Goal: Task Accomplishment & Management: Use online tool/utility

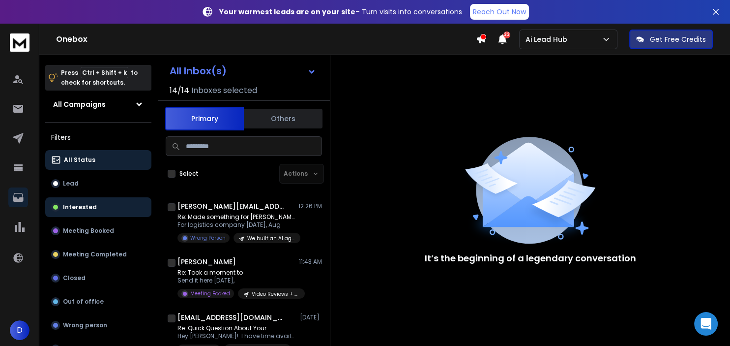
click at [83, 207] on p "Interested" at bounding box center [80, 207] width 34 height 8
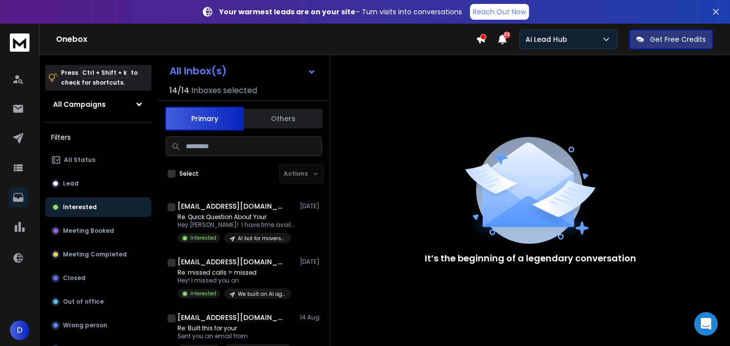
click at [607, 34] on icon "button" at bounding box center [606, 39] width 10 height 10
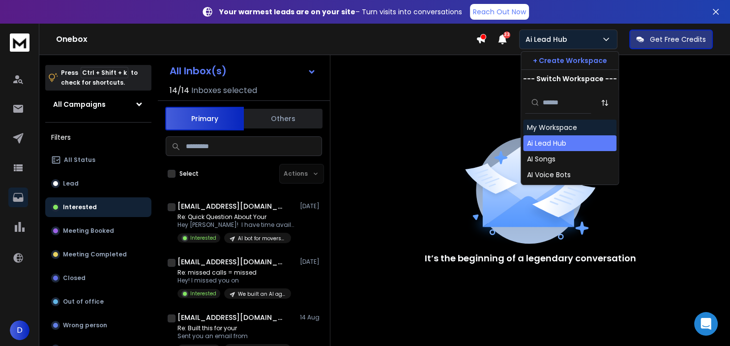
click at [607, 34] on icon "button" at bounding box center [606, 39] width 10 height 10
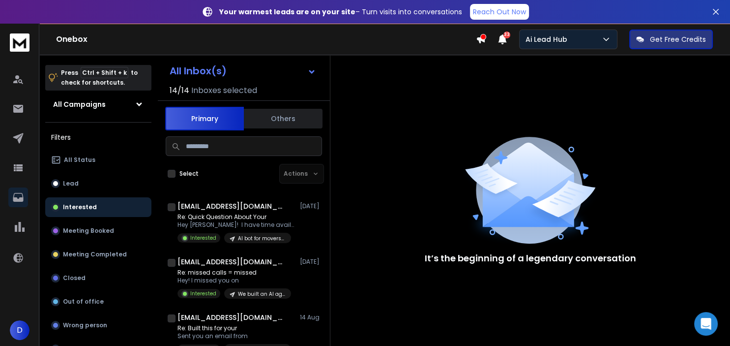
click at [600, 39] on div "Ai Lead Hub" at bounding box center [568, 39] width 86 height 10
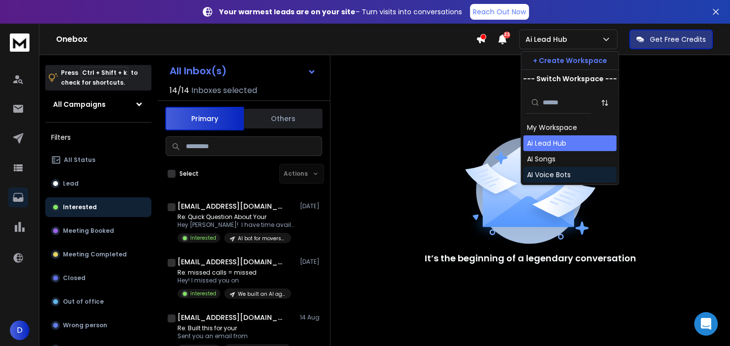
click at [569, 176] on div "AI Voice Bots" at bounding box center [549, 175] width 44 height 10
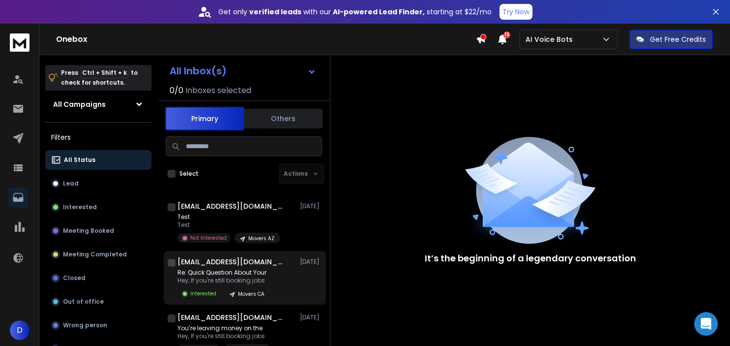
scroll to position [3, 0]
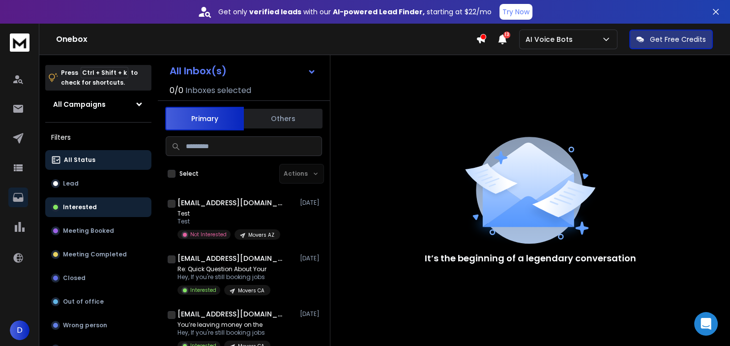
click at [91, 211] on p "Interested" at bounding box center [80, 207] width 34 height 8
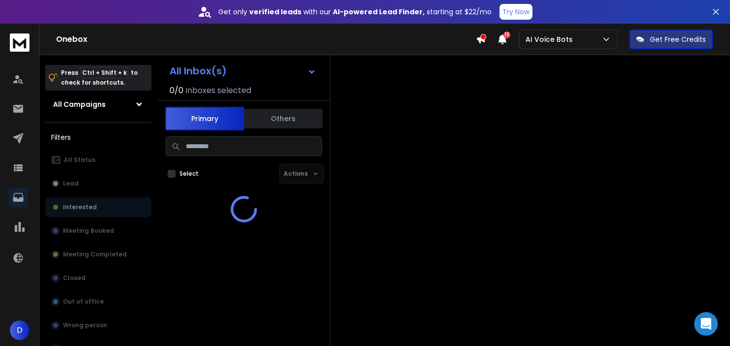
scroll to position [0, 0]
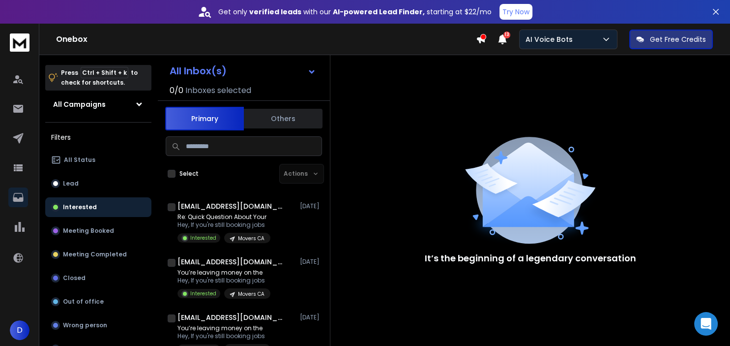
click at [570, 42] on p "AI Voice Bots" at bounding box center [550, 39] width 51 height 10
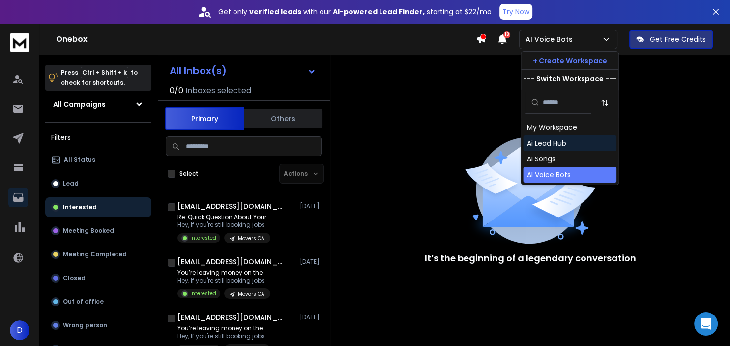
click at [570, 144] on div "Ai Lead Hub" at bounding box center [569, 143] width 93 height 16
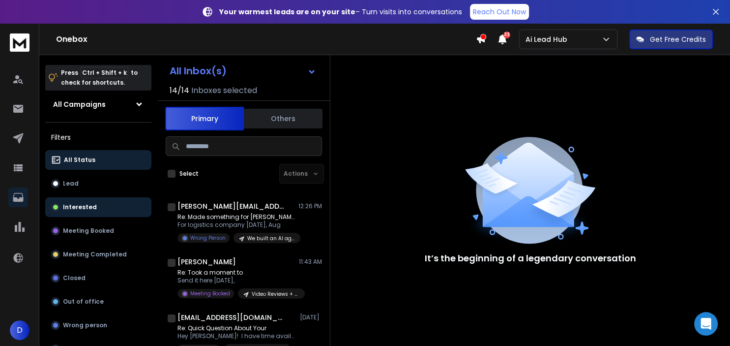
click at [99, 207] on button "Interested" at bounding box center [98, 207] width 106 height 20
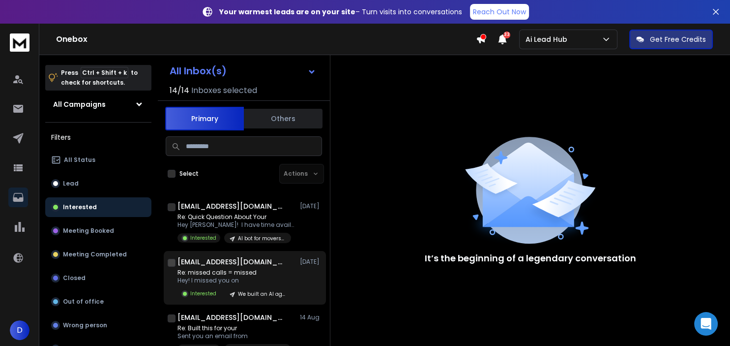
click at [271, 280] on p "Hey! I missed you on" at bounding box center [234, 280] width 114 height 8
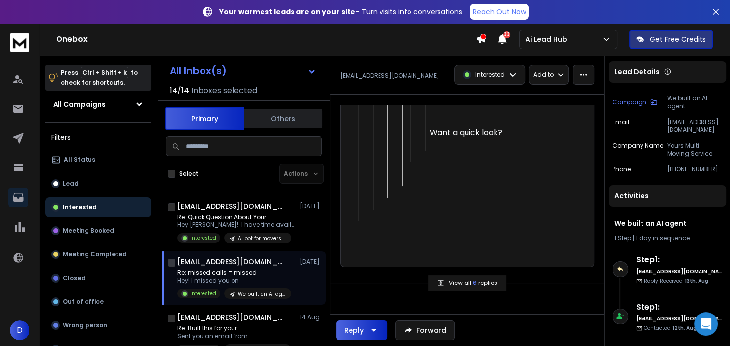
scroll to position [712, 0]
click at [81, 187] on button "Lead" at bounding box center [98, 184] width 106 height 20
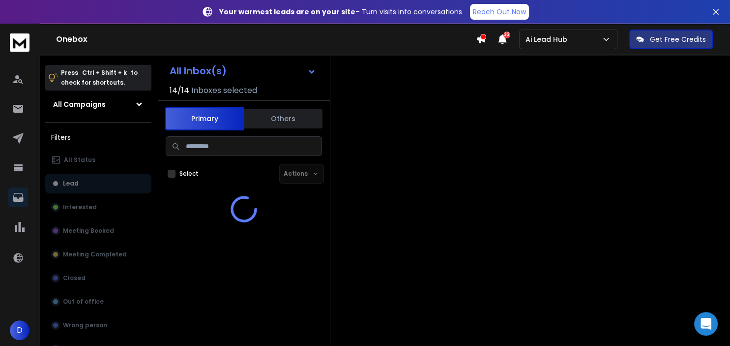
scroll to position [0, 0]
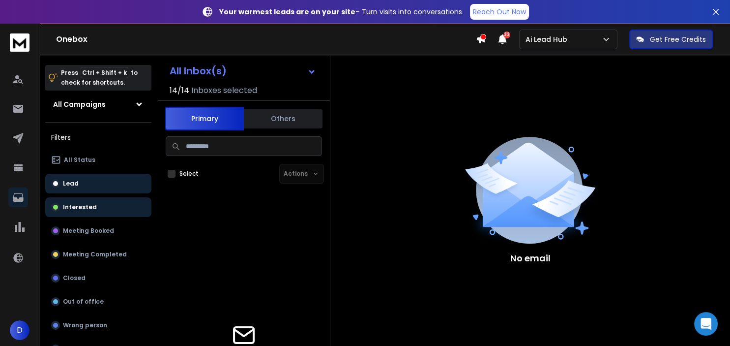
click at [96, 208] on button "Interested" at bounding box center [98, 207] width 106 height 20
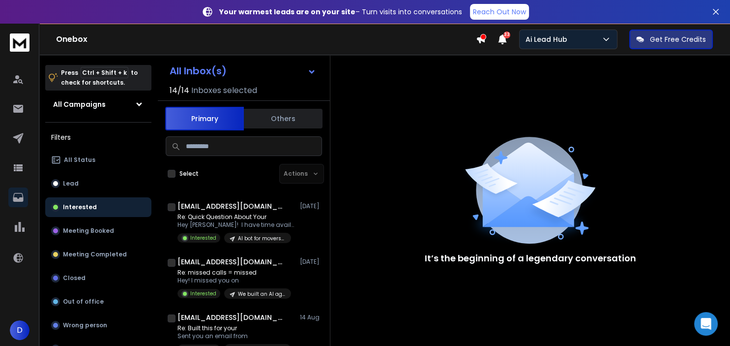
click at [553, 41] on p "Ai Lead Hub" at bounding box center [548, 39] width 46 height 10
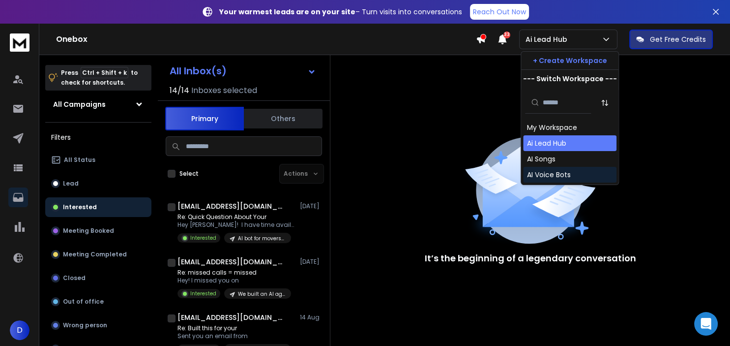
click at [555, 174] on div "AI Voice Bots" at bounding box center [549, 175] width 44 height 10
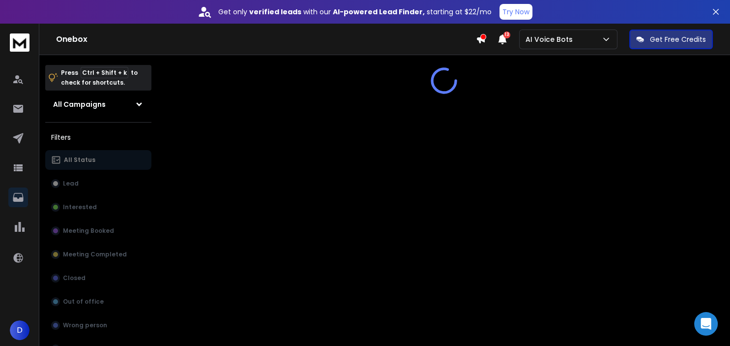
click at [89, 207] on p "Interested" at bounding box center [80, 207] width 34 height 8
